Goal: Transaction & Acquisition: Obtain resource

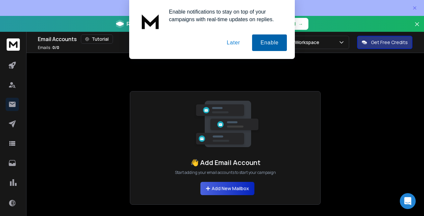
click at [261, 45] on button "Enable" at bounding box center [269, 42] width 35 height 17
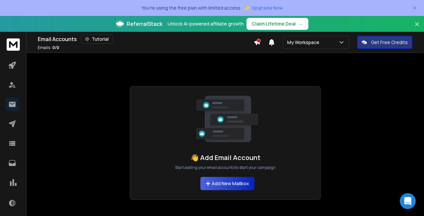
scroll to position [26, 0]
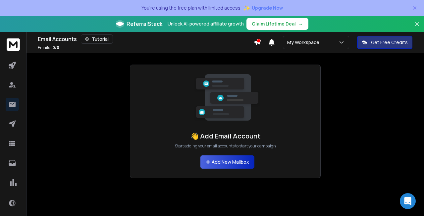
click at [216, 165] on button "Add New Mailbox" at bounding box center [227, 161] width 54 height 13
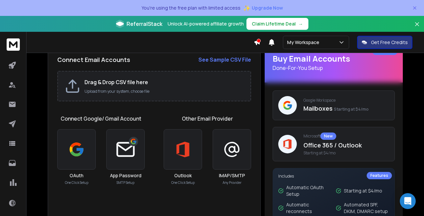
scroll to position [52, 0]
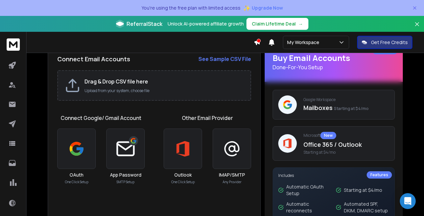
click at [75, 148] on icon at bounding box center [76, 149] width 17 height 20
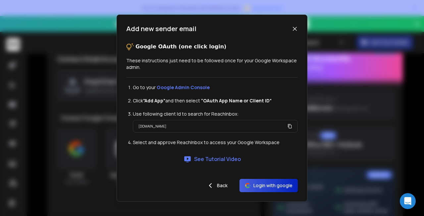
click at [294, 28] on icon at bounding box center [295, 28] width 4 height 4
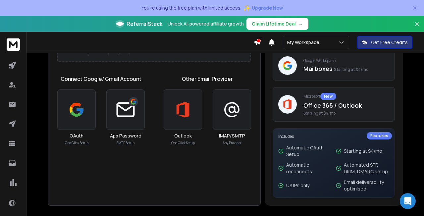
scroll to position [94, 0]
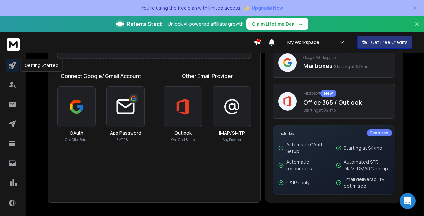
click at [13, 63] on icon at bounding box center [12, 65] width 7 height 7
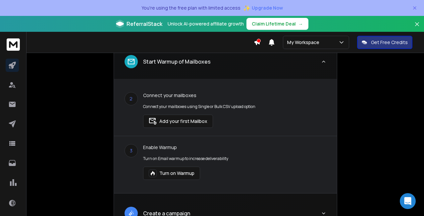
scroll to position [140, 0]
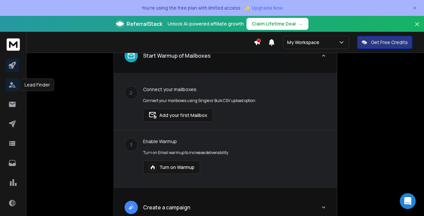
click at [13, 86] on icon at bounding box center [12, 85] width 8 height 8
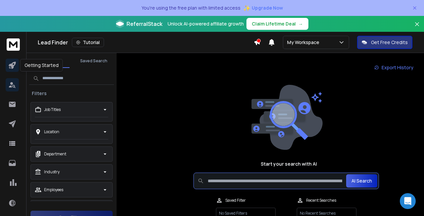
click at [12, 62] on icon at bounding box center [12, 65] width 8 height 8
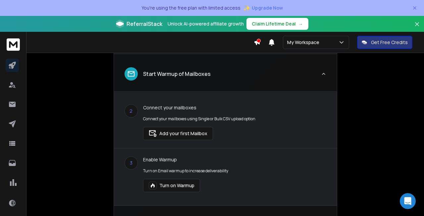
scroll to position [166, 0]
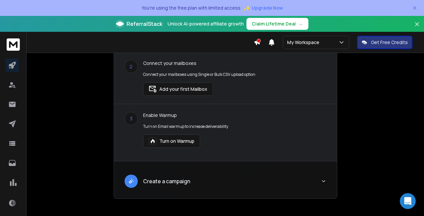
click at [152, 186] on div "Create a campaign" at bounding box center [157, 180] width 66 height 13
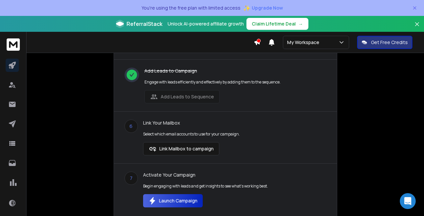
scroll to position [384, 0]
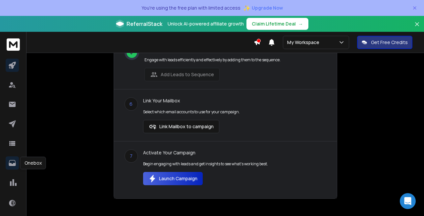
click at [13, 164] on icon at bounding box center [12, 163] width 7 height 6
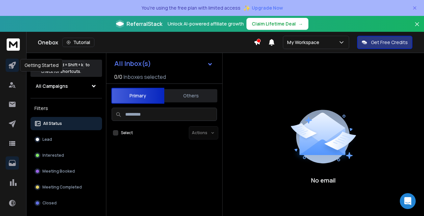
click at [11, 68] on icon at bounding box center [12, 65] width 8 height 8
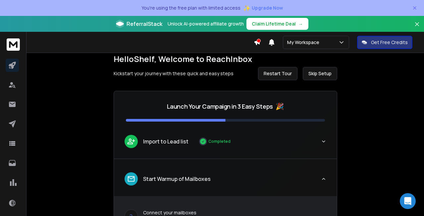
scroll to position [29, 0]
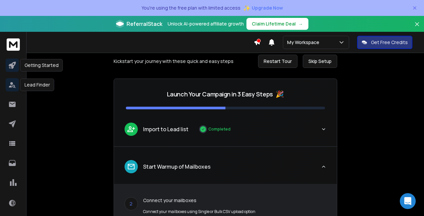
click at [15, 87] on icon at bounding box center [12, 86] width 7 height 3
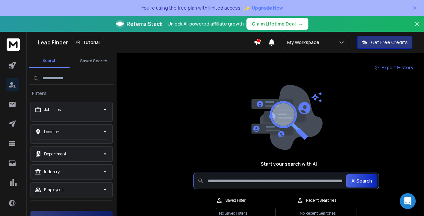
click at [269, 177] on textarea at bounding box center [275, 180] width 134 height 13
paste textarea "**********"
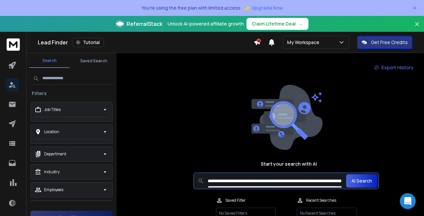
scroll to position [83, 0]
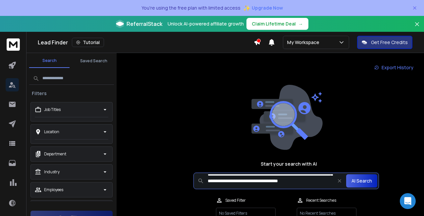
type textarea "**********"
click at [360, 178] on button "AI Search" at bounding box center [361, 180] width 31 height 13
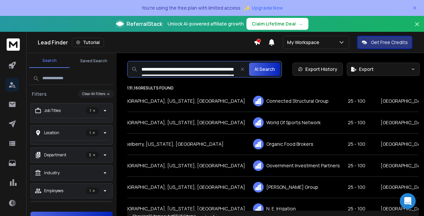
scroll to position [120, 188]
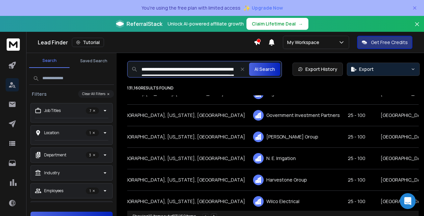
click at [360, 71] on span "Export" at bounding box center [366, 69] width 15 height 7
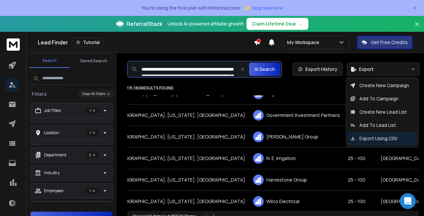
click at [366, 141] on p "Export Using CSV" at bounding box center [378, 138] width 40 height 9
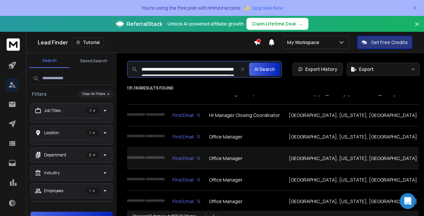
scroll to position [120, 0]
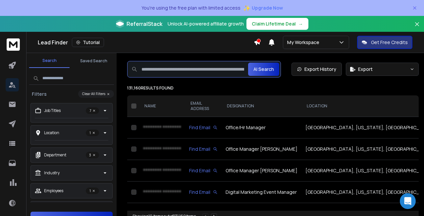
click at [69, 113] on div "Job Titles 7" at bounding box center [71, 110] width 73 height 7
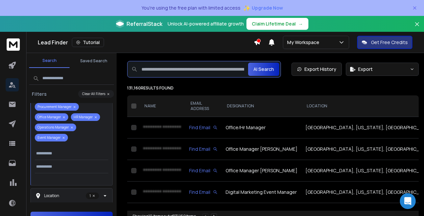
scroll to position [38, 0]
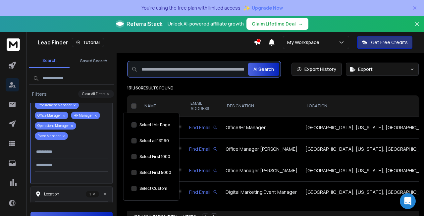
click at [133, 172] on button "Select this Page" at bounding box center [133, 172] width 5 height 5
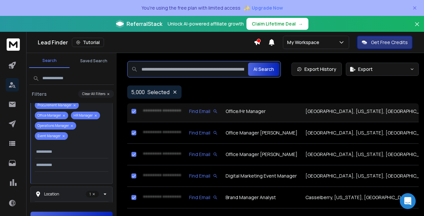
scroll to position [0, 0]
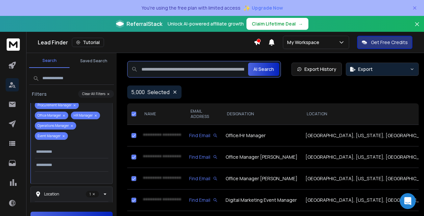
click at [398, 64] on button "Export" at bounding box center [382, 69] width 73 height 13
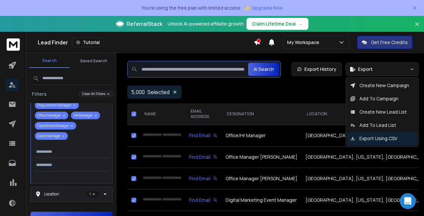
click at [377, 138] on p "Export Using CSV" at bounding box center [378, 138] width 40 height 9
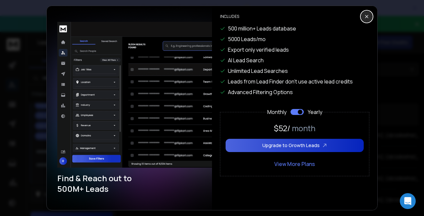
click at [363, 14] on button "Close" at bounding box center [366, 16] width 11 height 11
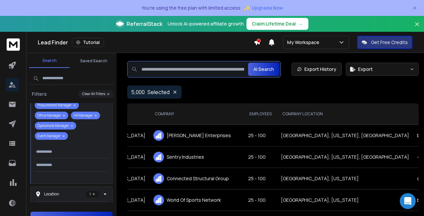
scroll to position [0, 327]
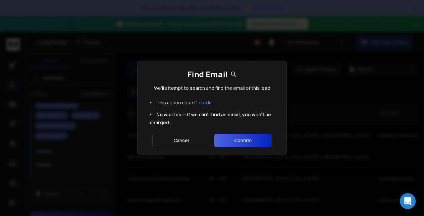
click at [251, 141] on button "Confirm" at bounding box center [242, 140] width 57 height 13
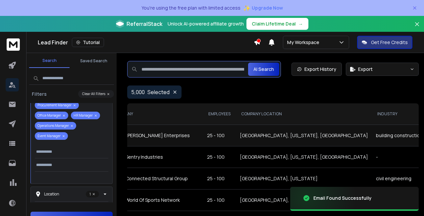
scroll to position [0, 440]
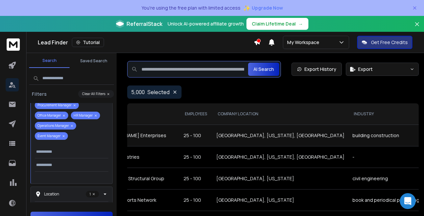
drag, startPoint x: 414, startPoint y: 133, endPoint x: 316, endPoint y: 130, distance: 98.0
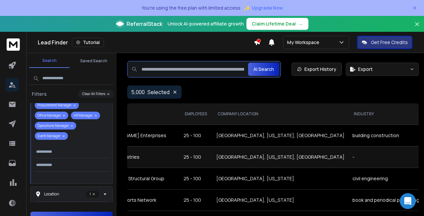
click at [348, 158] on td "-" at bounding box center [406, 157] width 116 height 22
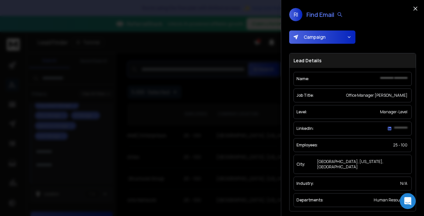
click at [415, 8] on icon "button" at bounding box center [415, 8] width 7 height 7
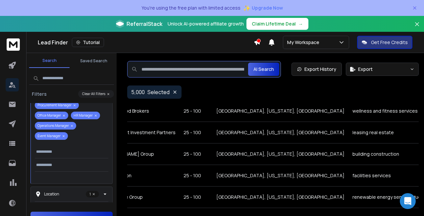
scroll to position [120, 440]
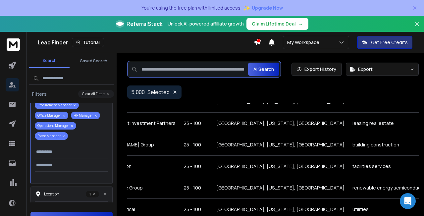
click at [174, 92] on icon at bounding box center [174, 91] width 3 height 3
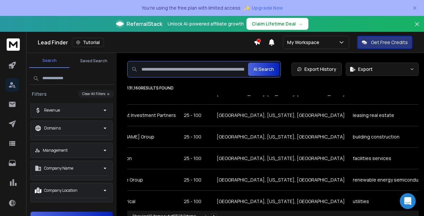
scroll to position [34, 0]
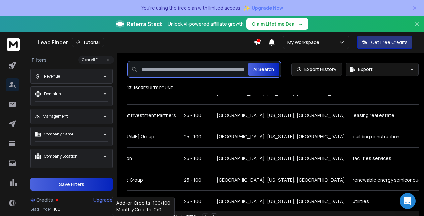
click at [58, 208] on span "100" at bounding box center [57, 209] width 7 height 5
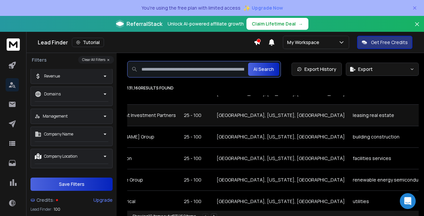
scroll to position [0, 439]
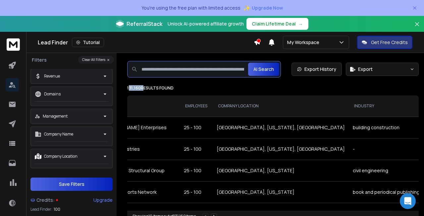
drag, startPoint x: 128, startPoint y: 88, endPoint x: 142, endPoint y: 88, distance: 13.6
click at [142, 88] on p "131,160 results found" at bounding box center [272, 87] width 291 height 5
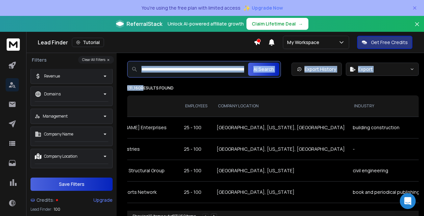
drag, startPoint x: 140, startPoint y: 89, endPoint x: 126, endPoint y: 86, distance: 14.8
click at [126, 86] on div "You're using the free plan with limited access ✨ Upgrade Now ReferralStack Unlo…" at bounding box center [212, 108] width 424 height 216
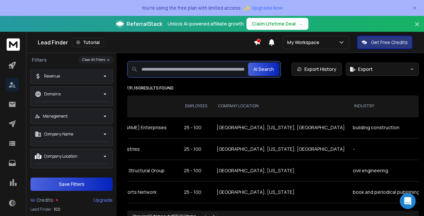
click at [212, 108] on th "COMPANY LOCATION" at bounding box center [280, 106] width 136 height 22
click at [376, 70] on div "Export" at bounding box center [378, 69] width 57 height 7
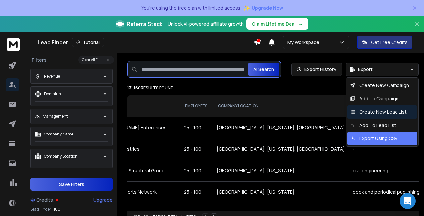
click at [295, 85] on p "131,160 results found" at bounding box center [272, 87] width 291 height 5
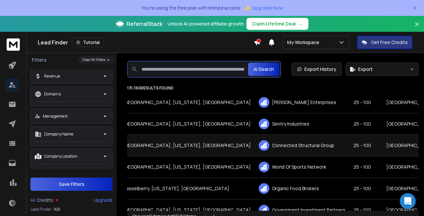
scroll to position [25, 264]
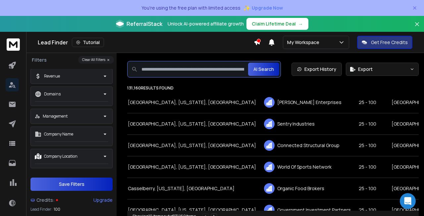
click at [73, 132] on div "Company Name" at bounding box center [71, 134] width 73 height 7
click at [95, 116] on div "Management" at bounding box center [71, 116] width 73 height 7
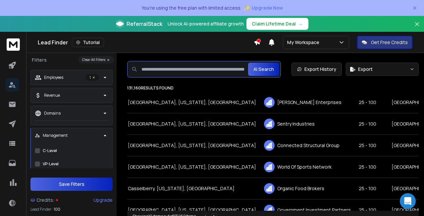
scroll to position [178, 0]
click at [95, 116] on div "Domains" at bounding box center [71, 113] width 73 height 7
click at [102, 95] on icon at bounding box center [105, 95] width 7 height 7
click at [102, 114] on icon at bounding box center [105, 116] width 7 height 7
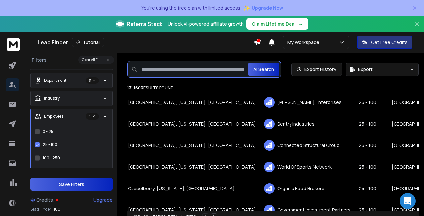
click at [38, 143] on 100 "25 - 100" at bounding box center [37, 144] width 5 height 5
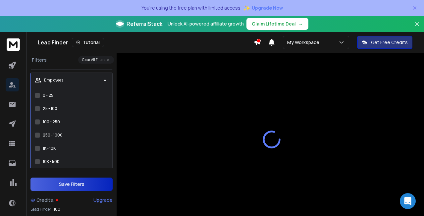
scroll to position [177, 0]
click at [38, 119] on 250 "100 - 250" at bounding box center [37, 120] width 5 height 5
click at [36, 135] on 1000 "250 - 1000" at bounding box center [37, 133] width 5 height 5
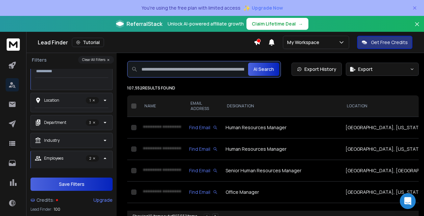
scroll to position [98, 0]
click at [102, 140] on icon at bounding box center [105, 140] width 7 height 7
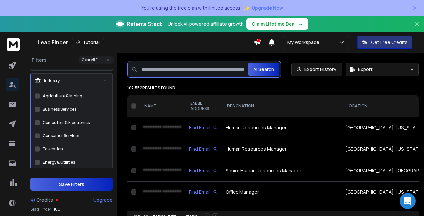
scroll to position [158, 0]
click at [80, 123] on label "Computers & Electronics" at bounding box center [66, 121] width 47 height 5
click at [40, 123] on Electronics "Computers & Electronics" at bounding box center [37, 121] width 5 height 5
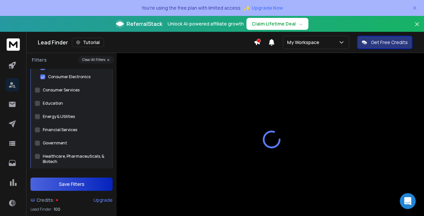
scroll to position [241, 0]
click at [73, 125] on div "Financial Services" at bounding box center [71, 128] width 73 height 13
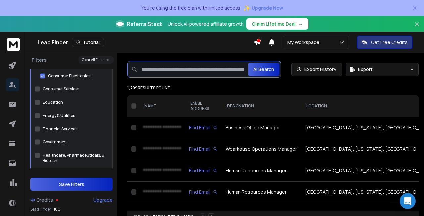
click at [72, 128] on label "Financial Services" at bounding box center [60, 128] width 34 height 5
click at [40, 128] on Services "Financial Services" at bounding box center [37, 128] width 5 height 5
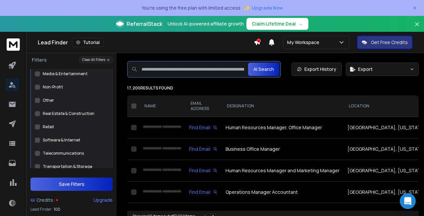
scroll to position [434, 0]
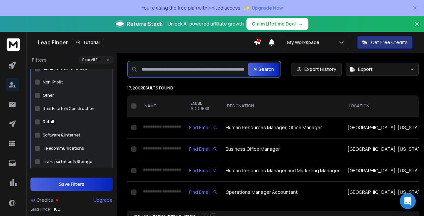
click at [40, 136] on div "Software & Internet" at bounding box center [71, 134] width 73 height 5
click at [35, 135] on Internet "Software & Internet" at bounding box center [37, 134] width 5 height 5
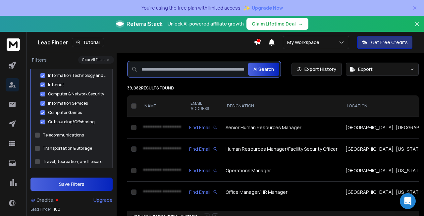
scroll to position [511, 0]
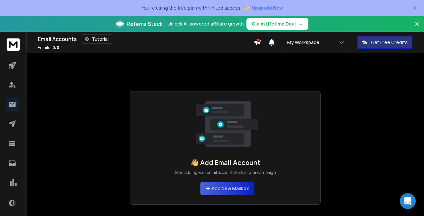
click at [226, 188] on button "Add New Mailbox" at bounding box center [227, 188] width 54 height 13
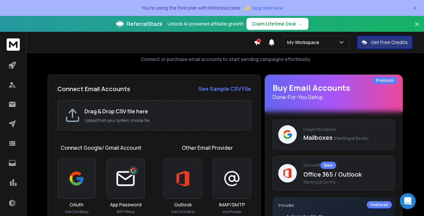
scroll to position [23, 0]
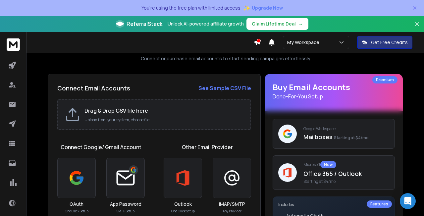
click at [228, 181] on icon at bounding box center [231, 178] width 17 height 20
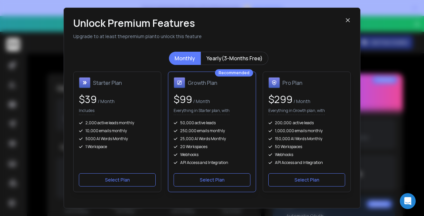
click at [347, 19] on icon at bounding box center [348, 20] width 6 height 6
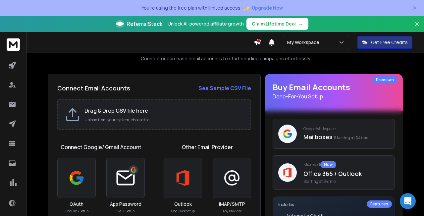
scroll to position [0, 0]
